Goal: Task Accomplishment & Management: Use online tool/utility

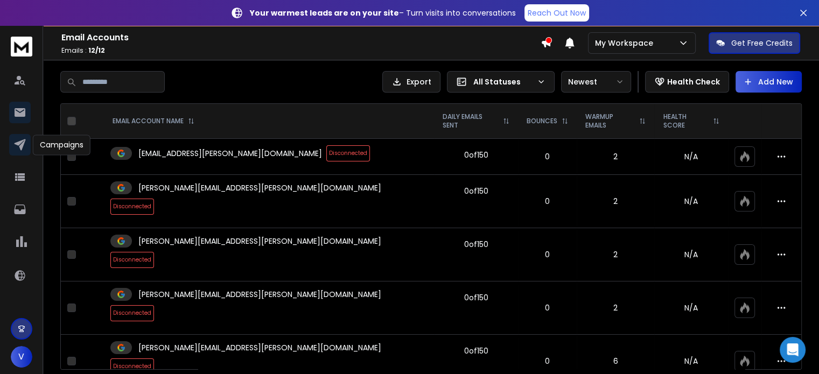
click at [17, 144] on icon at bounding box center [19, 144] width 11 height 11
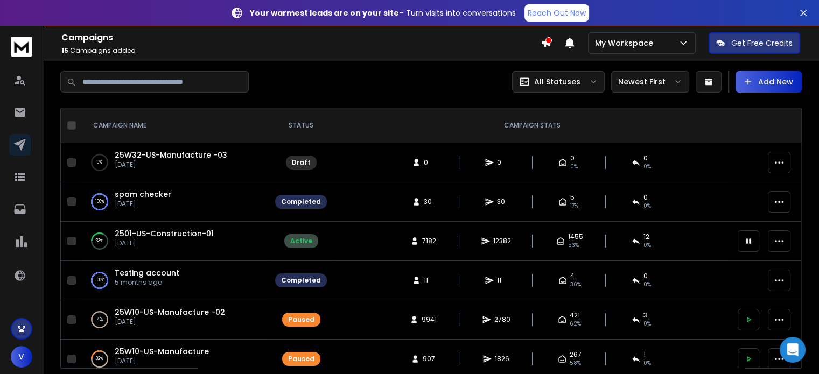
click at [193, 234] on span "2501-US-Construction-01" at bounding box center [164, 233] width 99 height 11
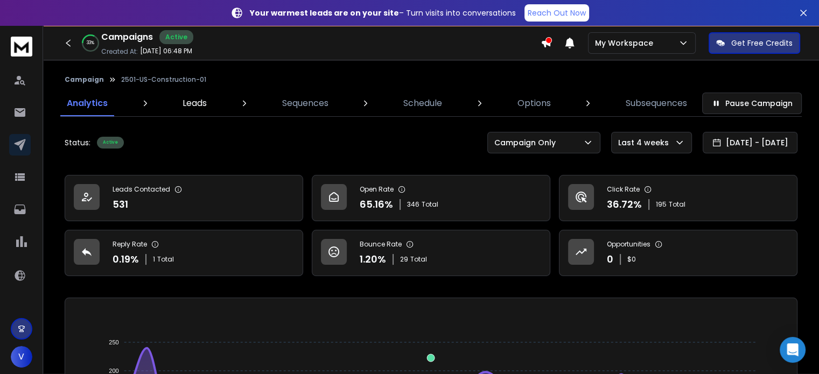
click at [192, 105] on p "Leads" at bounding box center [195, 103] width 24 height 13
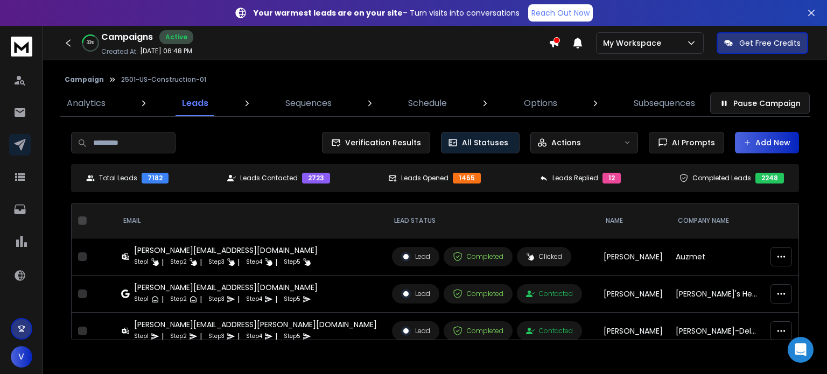
click at [489, 141] on p "All Statuses" at bounding box center [485, 142] width 46 height 11
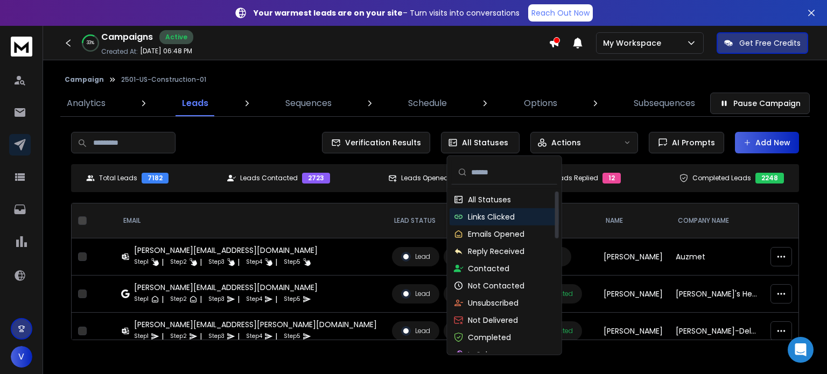
click at [488, 213] on p "Links Clicked" at bounding box center [491, 217] width 47 height 11
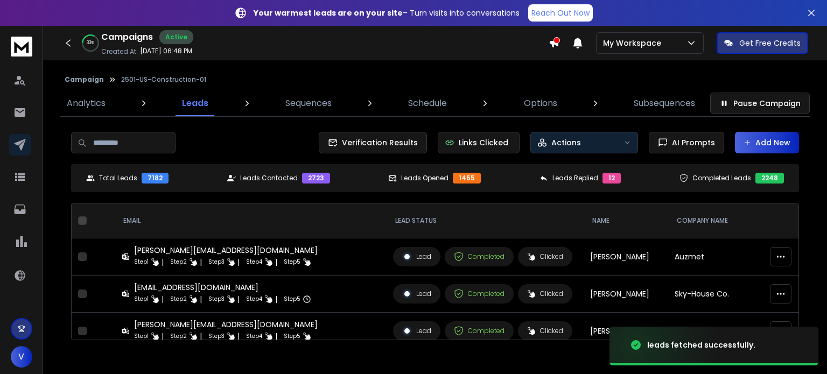
click at [580, 151] on button "Actions" at bounding box center [585, 143] width 108 height 22
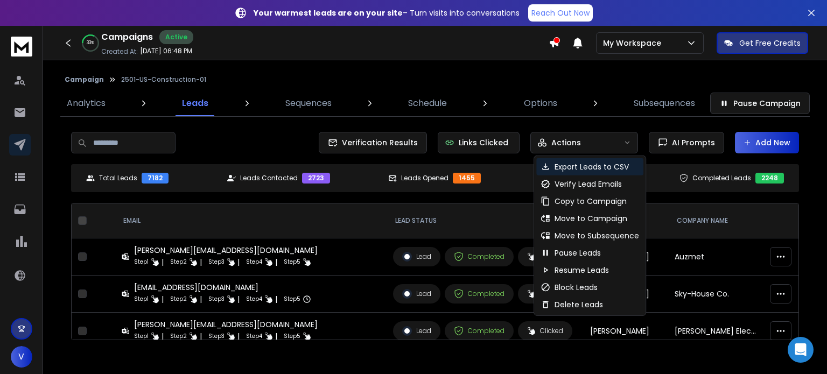
click at [574, 170] on p "Export Leads to CSV" at bounding box center [592, 167] width 74 height 11
